Goal: Task Accomplishment & Management: Manage account settings

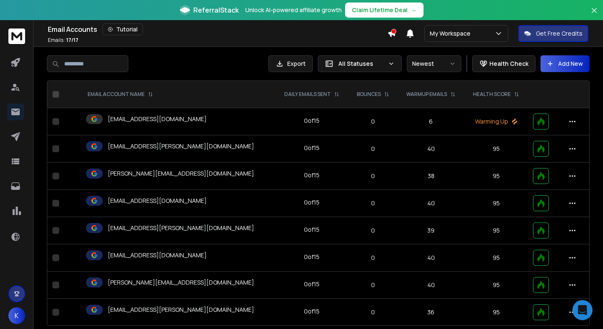
click at [537, 125] on icon at bounding box center [541, 121] width 8 height 8
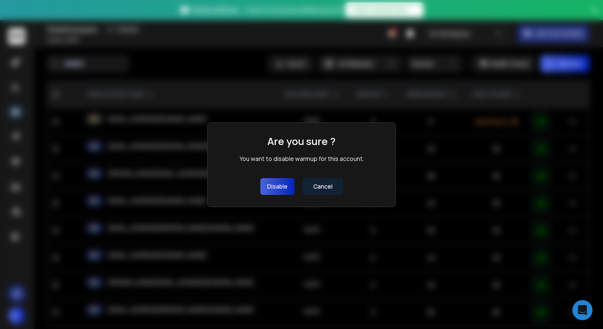
click at [337, 189] on button "Cancel" at bounding box center [323, 186] width 40 height 17
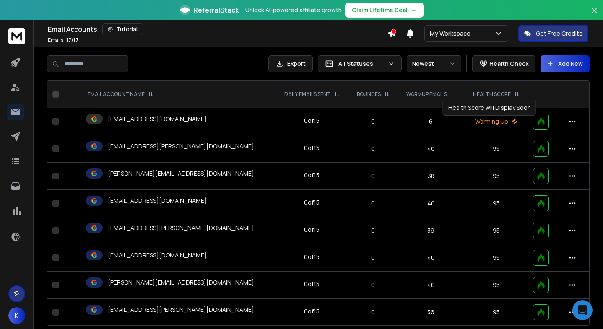
click at [491, 121] on p "Warming Up" at bounding box center [496, 121] width 54 height 8
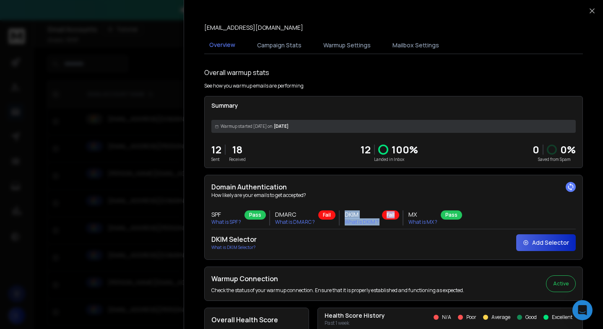
drag, startPoint x: 346, startPoint y: 216, endPoint x: 400, endPoint y: 216, distance: 54.1
click at [400, 216] on div "DKIM What is DKIM ? Fail" at bounding box center [374, 218] width 59 height 15
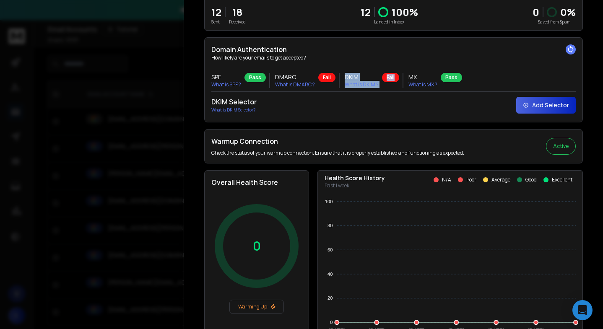
scroll to position [106, 0]
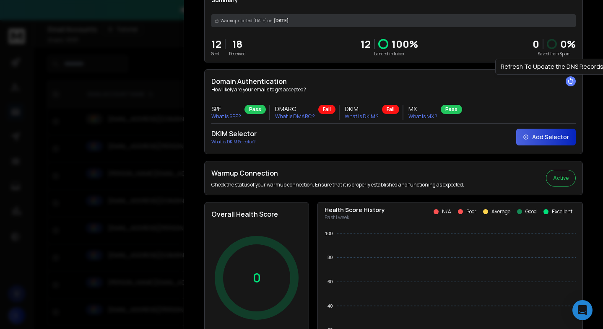
click at [568, 81] on icon at bounding box center [570, 82] width 5 height 8
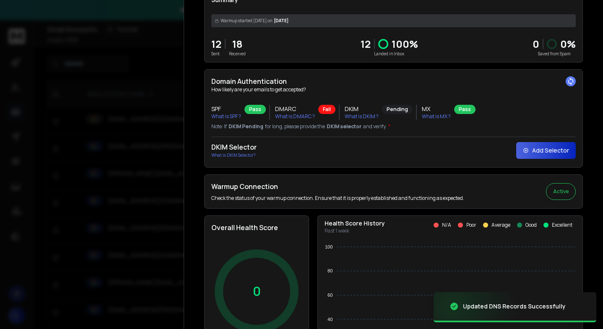
scroll to position [0, 0]
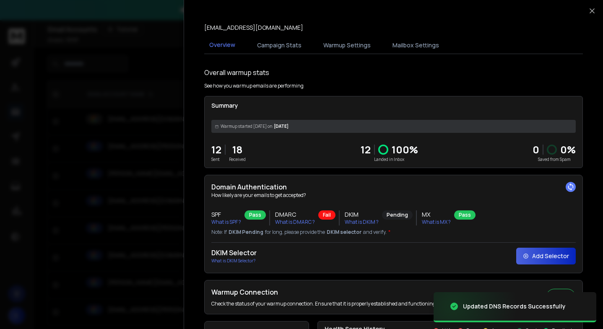
click at [275, 49] on button "Campaign Stats" at bounding box center [279, 45] width 55 height 18
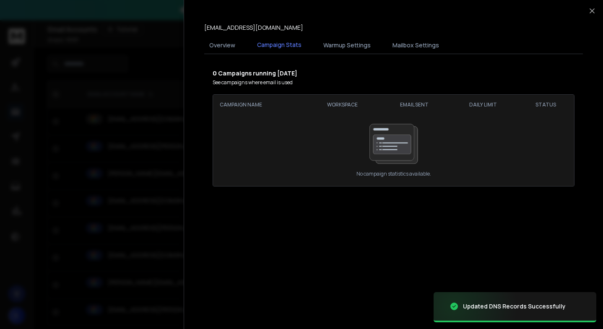
click at [341, 47] on button "Warmup Settings" at bounding box center [346, 45] width 57 height 18
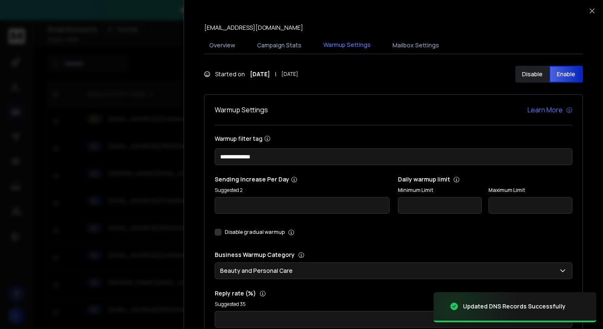
click at [414, 50] on button "Mailbox Settings" at bounding box center [416, 45] width 57 height 18
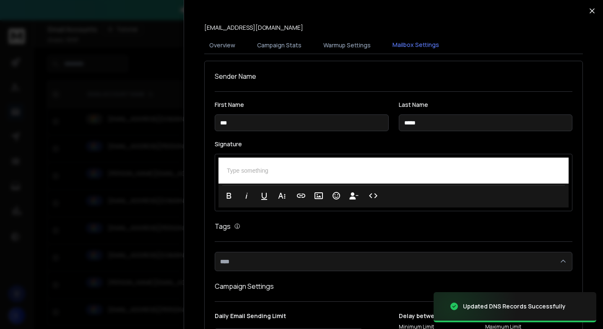
click at [591, 12] on icon "button" at bounding box center [592, 11] width 8 height 8
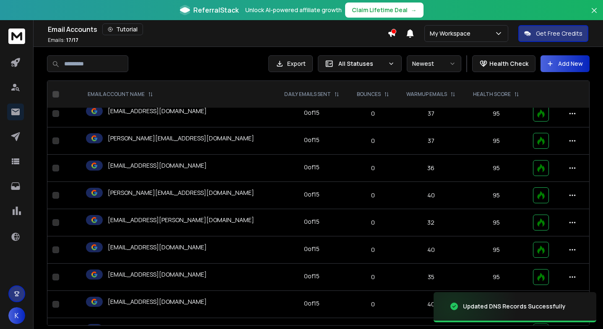
scroll to position [227, 0]
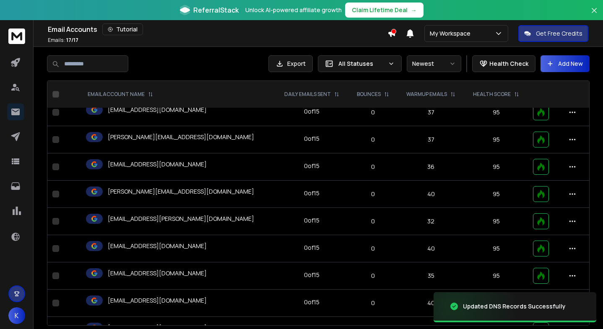
click at [489, 221] on td "95" at bounding box center [496, 221] width 64 height 27
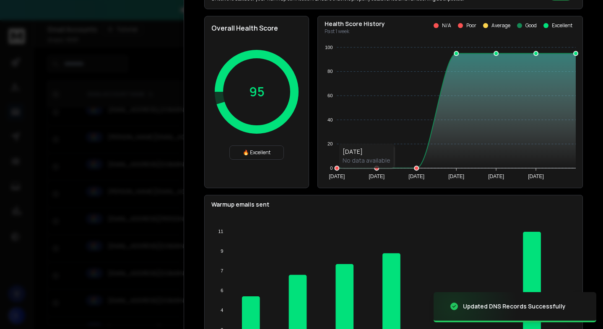
scroll to position [336, 0]
